Goal: Task Accomplishment & Management: Manage account settings

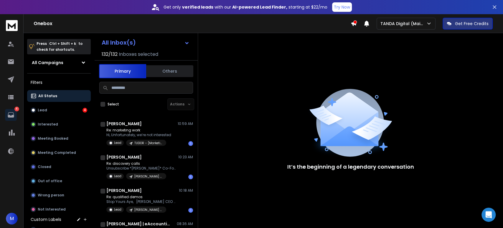
click at [339, 77] on div "It’s the beginning of a legendary conversation" at bounding box center [350, 129] width 305 height 193
click at [243, 85] on div "It’s the beginning of a legendary conversation" at bounding box center [350, 129] width 305 height 193
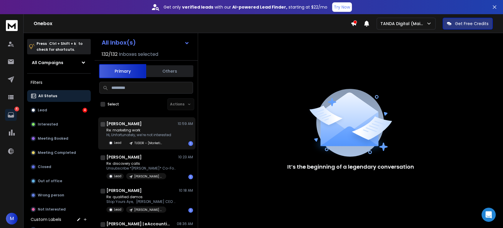
click at [148, 129] on p "Re: marketing work" at bounding box center [138, 130] width 65 height 5
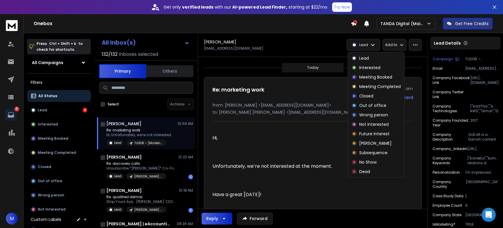
click at [366, 45] on p "Lead" at bounding box center [363, 44] width 9 height 5
click at [362, 123] on p "Not Interested" at bounding box center [373, 124] width 29 height 6
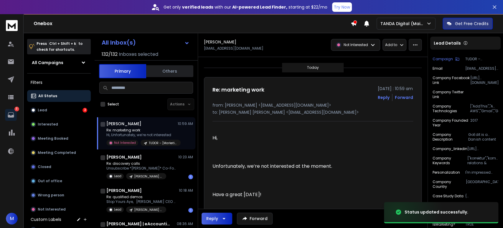
click at [416, 47] on icon "button" at bounding box center [415, 44] width 5 height 5
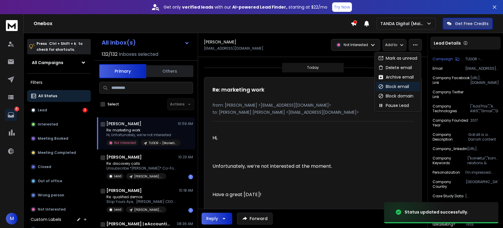
click at [394, 85] on div "Block email" at bounding box center [393, 86] width 31 height 6
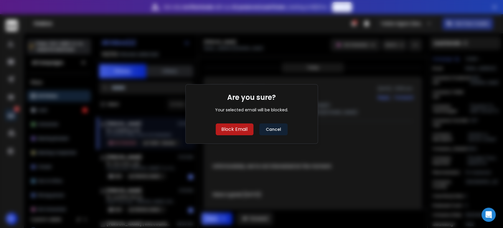
click at [228, 128] on button "Block Email" at bounding box center [235, 129] width 38 height 12
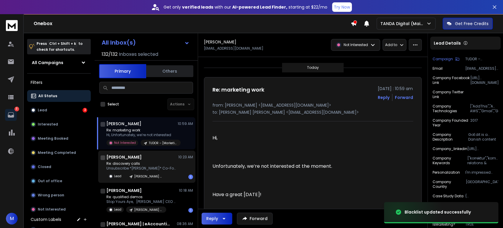
click at [160, 156] on div "[PERSON_NAME] 10:23 AM" at bounding box center [149, 157] width 87 height 6
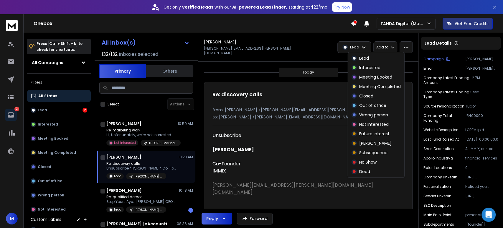
click at [366, 46] on icon at bounding box center [363, 47] width 5 height 5
click at [362, 122] on p "Not Interested" at bounding box center [373, 124] width 29 height 6
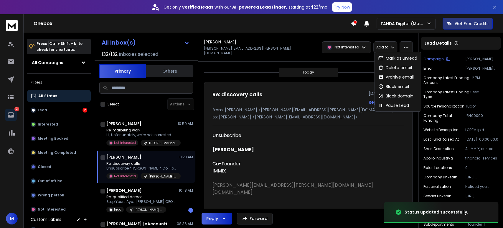
click at [408, 47] on icon "button" at bounding box center [406, 47] width 4 height 1
click at [389, 84] on div "Block email" at bounding box center [393, 86] width 31 height 6
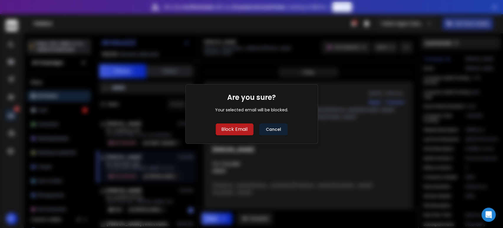
click at [231, 127] on button "Block Email" at bounding box center [235, 129] width 38 height 12
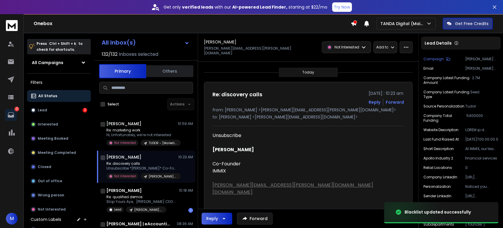
drag, startPoint x: 119, startPoint y: 200, endPoint x: 260, endPoint y: 117, distance: 162.9
click at [119, 200] on p "Stop Yours Aye, [PERSON_NAME] CEO 07355 600775 [PERSON_NAME][EMAIL_ADDRESS][DOM…" at bounding box center [141, 201] width 71 height 5
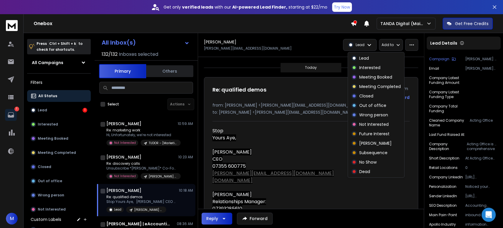
click at [363, 45] on p "Lead" at bounding box center [360, 44] width 9 height 5
click at [368, 124] on p "Not Interested" at bounding box center [373, 124] width 29 height 6
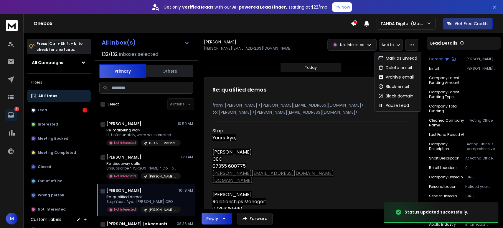
click at [414, 43] on icon "button" at bounding box center [411, 44] width 5 height 5
click at [397, 84] on div "Block email" at bounding box center [393, 86] width 31 height 6
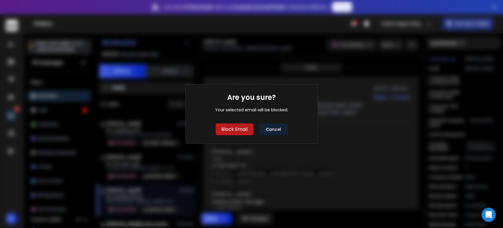
click at [224, 135] on button "Block Email" at bounding box center [235, 129] width 38 height 12
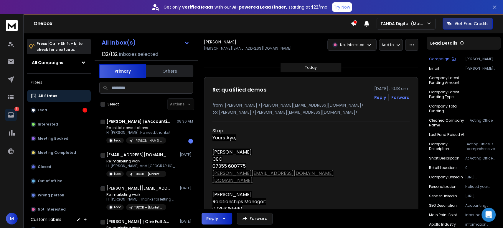
scroll to position [111, 0]
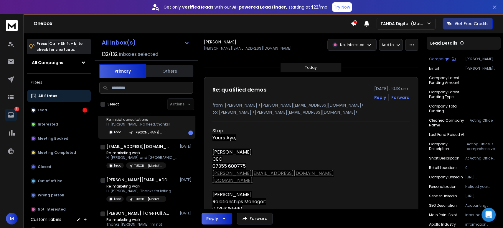
click at [161, 121] on p "Re: initial consultations" at bounding box center [137, 119] width 63 height 5
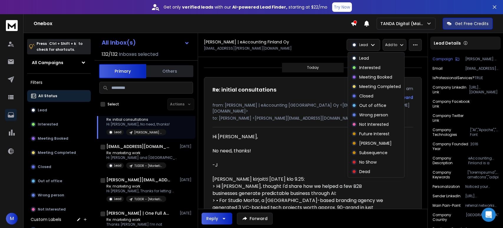
click at [370, 44] on div "Lead" at bounding box center [363, 44] width 33 height 11
click at [358, 125] on div "Not Interested" at bounding box center [370, 124] width 37 height 6
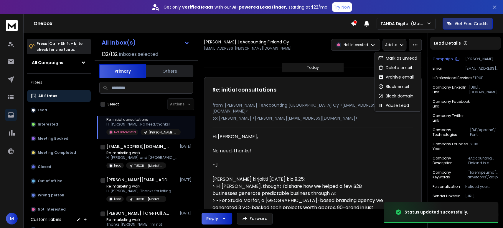
click at [418, 44] on button "button" at bounding box center [415, 45] width 13 height 12
click at [401, 86] on div "Block email" at bounding box center [393, 86] width 31 height 6
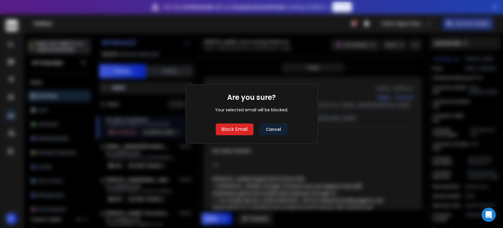
click at [242, 123] on div "Block Email Cancel" at bounding box center [252, 129] width 72 height 12
click at [238, 132] on button "Block Email" at bounding box center [235, 129] width 38 height 12
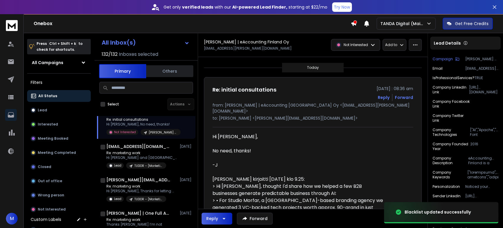
click at [121, 87] on input at bounding box center [146, 88] width 94 height 12
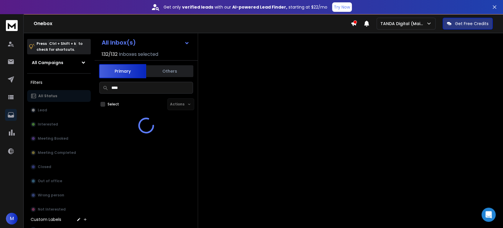
scroll to position [0, 0]
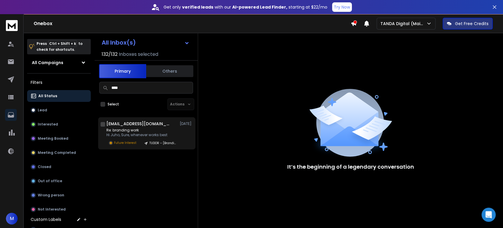
type input "****"
click at [147, 129] on p "Re: branding work" at bounding box center [141, 130] width 71 height 5
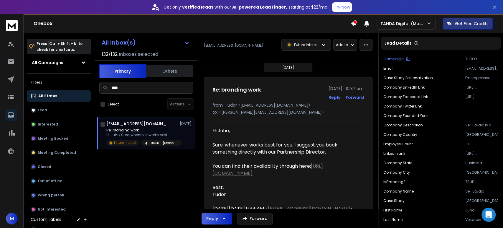
click at [330, 139] on div at bounding box center [285, 137] width 147 height 7
